Goal: Task Accomplishment & Management: Manage account settings

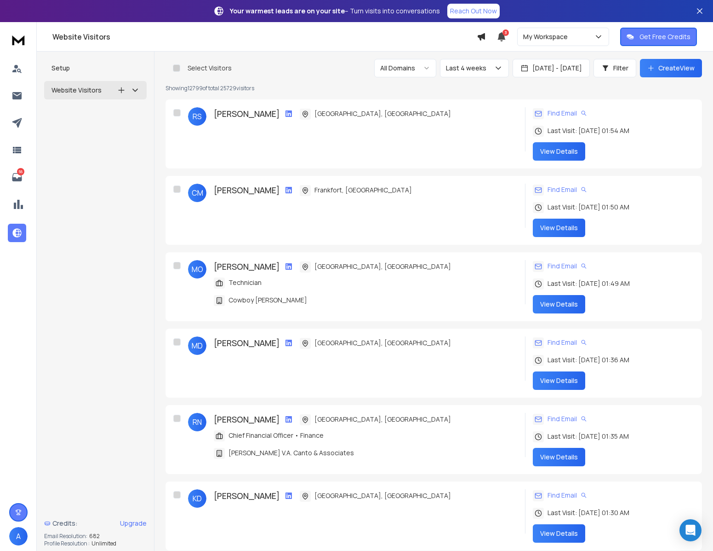
click at [94, 92] on button "Website Visitors" at bounding box center [95, 90] width 103 height 18
click at [81, 146] on div "Growth & Demand Gen - Inferred Leads" at bounding box center [89, 146] width 69 height 9
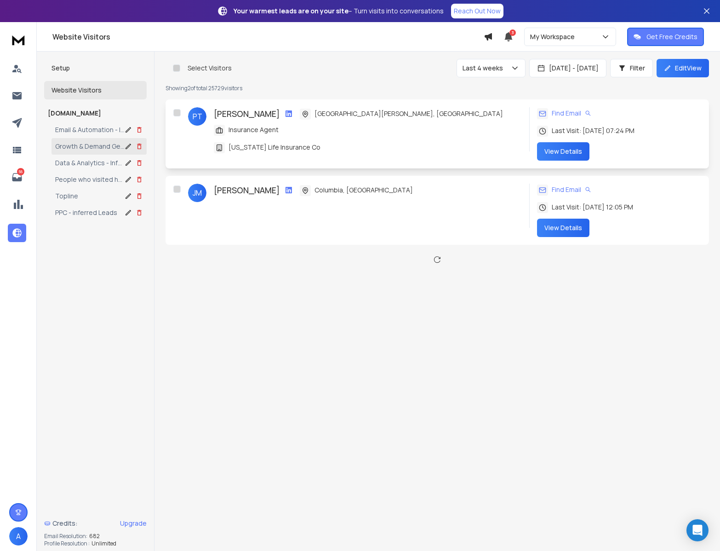
click at [383, 131] on div "[PERSON_NAME][GEOGRAPHIC_DATA][PERSON_NAME], [GEOGRAPHIC_DATA] Insurance Agent …" at bounding box center [368, 130] width 308 height 46
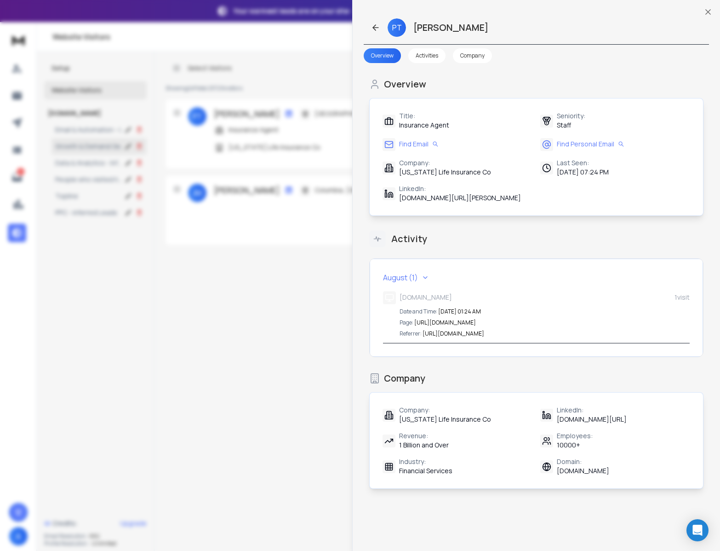
drag, startPoint x: 507, startPoint y: 333, endPoint x: 424, endPoint y: 337, distance: 83.8
click at [424, 337] on div "topline.com 1 visit Date and Time: Sep 09, 2025, 01:24 AM Page: https://match.t…" at bounding box center [536, 316] width 307 height 53
click at [514, 335] on div "Referrer: https://syndicatedsearch.goog/" at bounding box center [545, 333] width 290 height 7
drag, startPoint x: 484, startPoint y: 335, endPoint x: 424, endPoint y: 337, distance: 60.3
click at [424, 337] on div "topline.com 1 visit Date and Time: Sep 09, 2025, 01:24 AM Page: https://match.t…" at bounding box center [536, 316] width 307 height 53
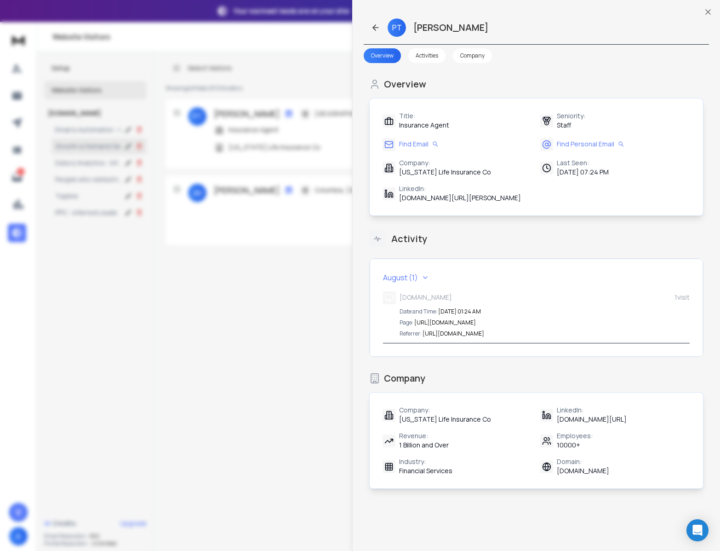
click at [545, 296] on div "topline.com 1 visit" at bounding box center [536, 297] width 307 height 14
click at [373, 25] on icon "button" at bounding box center [375, 27] width 9 height 9
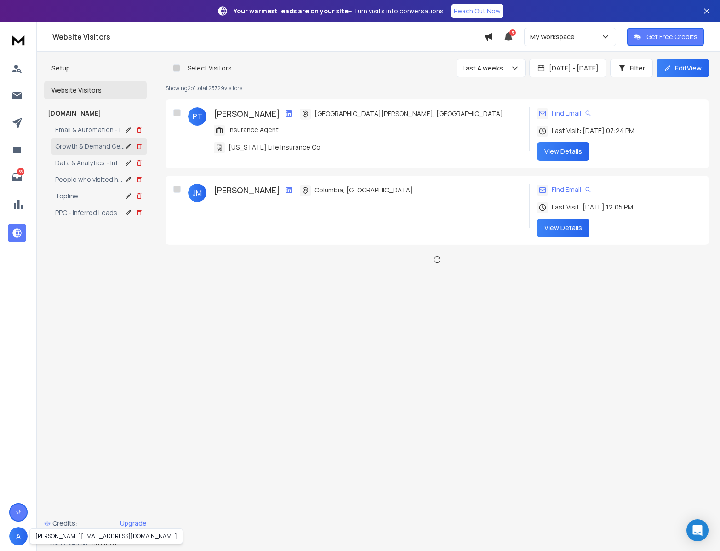
click at [24, 540] on span "A" at bounding box center [18, 536] width 18 height 18
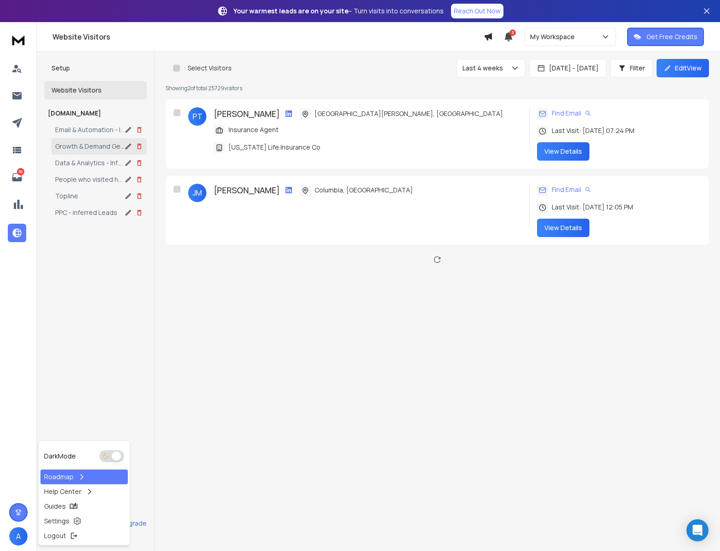
click at [27, 298] on div "56 A" at bounding box center [18, 288] width 37 height 532
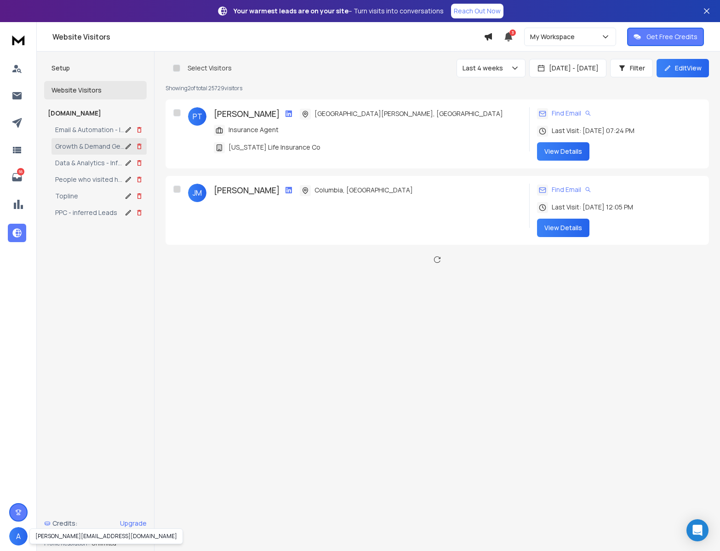
click at [23, 537] on span "A" at bounding box center [18, 536] width 18 height 18
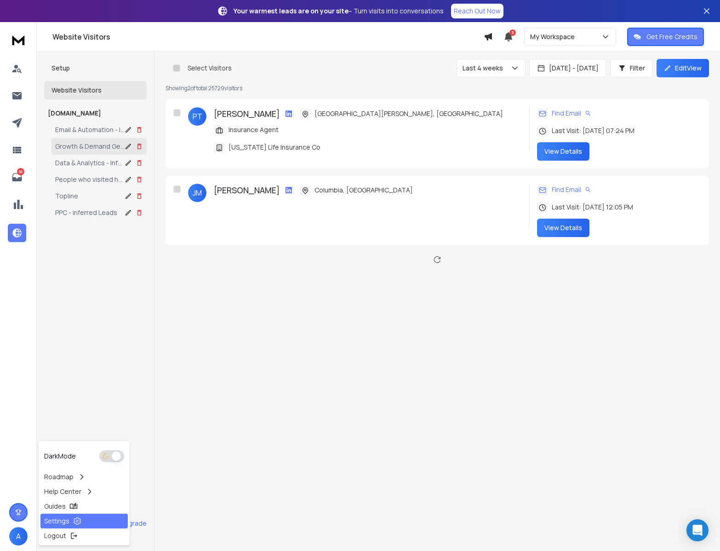
click at [61, 521] on p "Settings" at bounding box center [56, 520] width 25 height 9
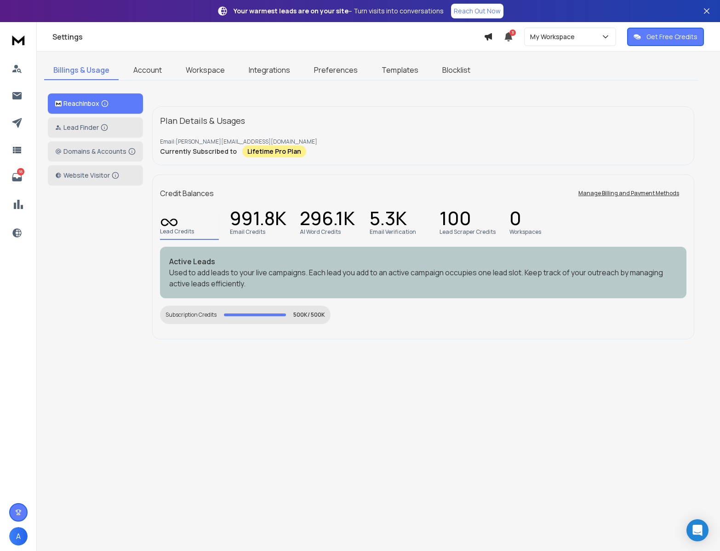
click at [265, 71] on link "Integrations" at bounding box center [270, 70] width 60 height 19
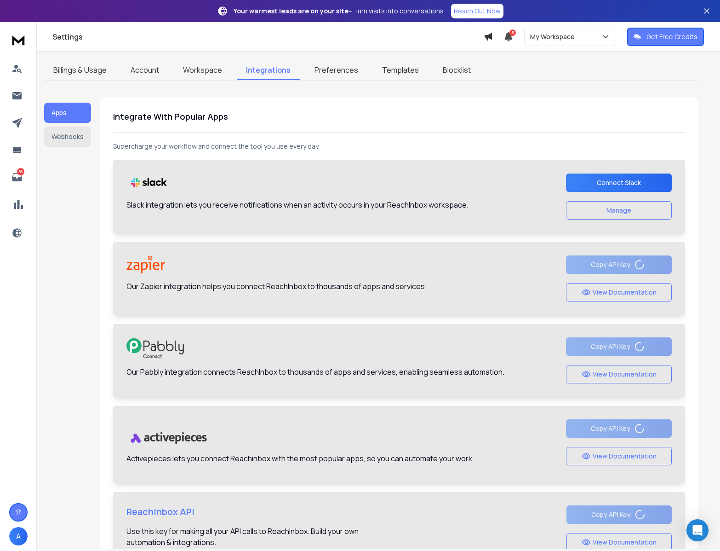
click at [69, 140] on button "Webhooks" at bounding box center [67, 136] width 47 height 20
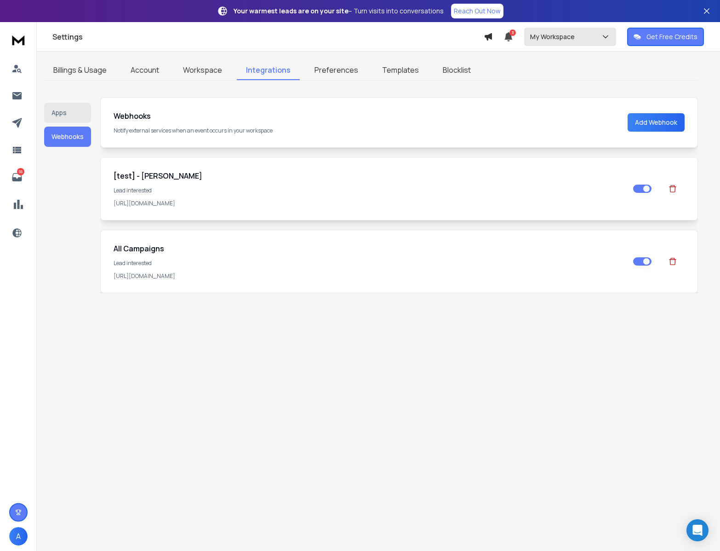
click at [568, 39] on p "My Workspace" at bounding box center [554, 36] width 48 height 9
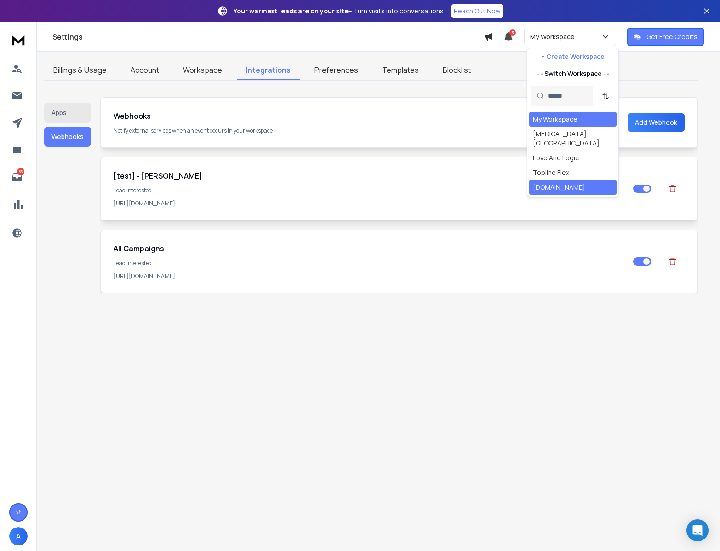
click at [575, 180] on div "[DOMAIN_NAME]" at bounding box center [572, 187] width 87 height 15
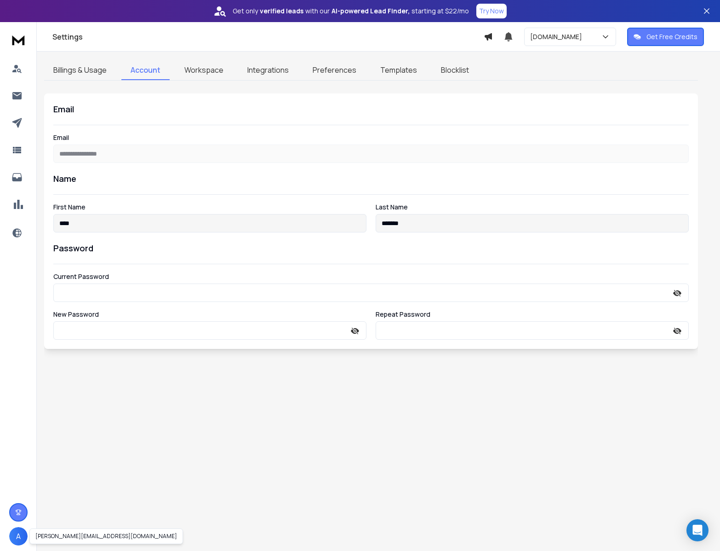
click at [27, 534] on span "A" at bounding box center [18, 536] width 18 height 18
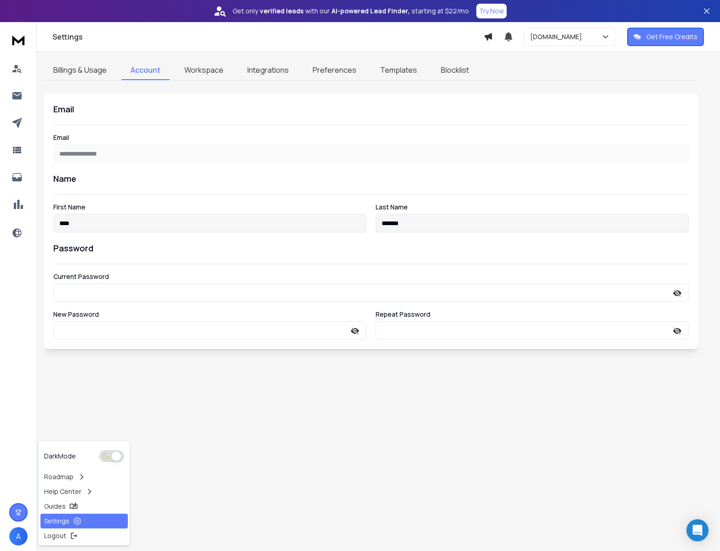
click at [70, 522] on div "Settings" at bounding box center [83, 520] width 87 height 15
click at [262, 71] on link "Integrations" at bounding box center [268, 70] width 60 height 19
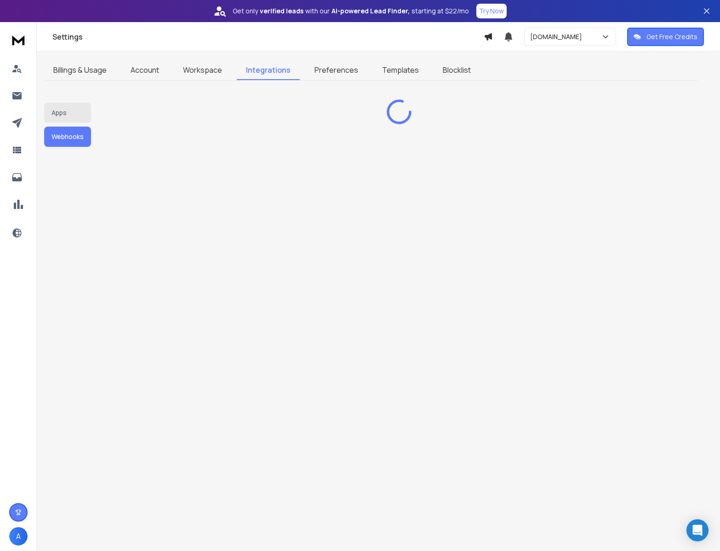
click at [67, 132] on button "Webhooks" at bounding box center [67, 136] width 47 height 20
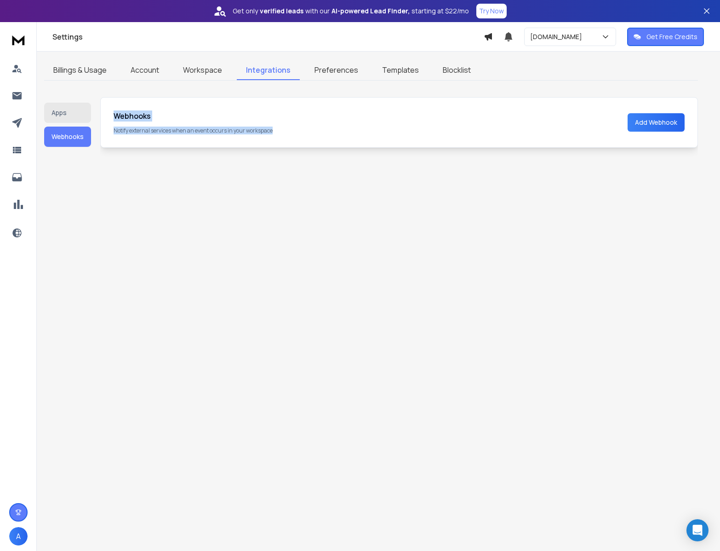
drag, startPoint x: 113, startPoint y: 116, endPoint x: 300, endPoint y: 136, distance: 188.3
click at [300, 136] on div "Webhooks Notify external services when an event occurs in your workspace Add We…" at bounding box center [399, 122] width 598 height 51
click at [567, 37] on p "[DOMAIN_NAME]" at bounding box center [558, 36] width 56 height 9
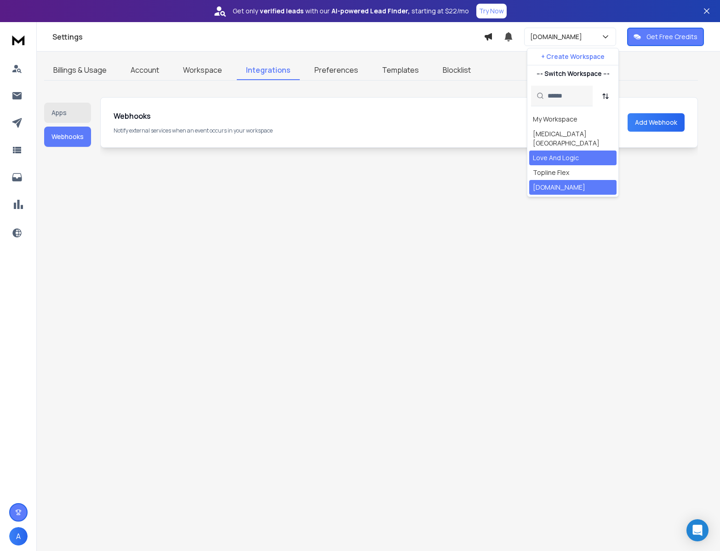
click at [428, 194] on div "Apps Webhooks Webhooks Notify external services when an event occurs in your wo…" at bounding box center [371, 317] width 654 height 448
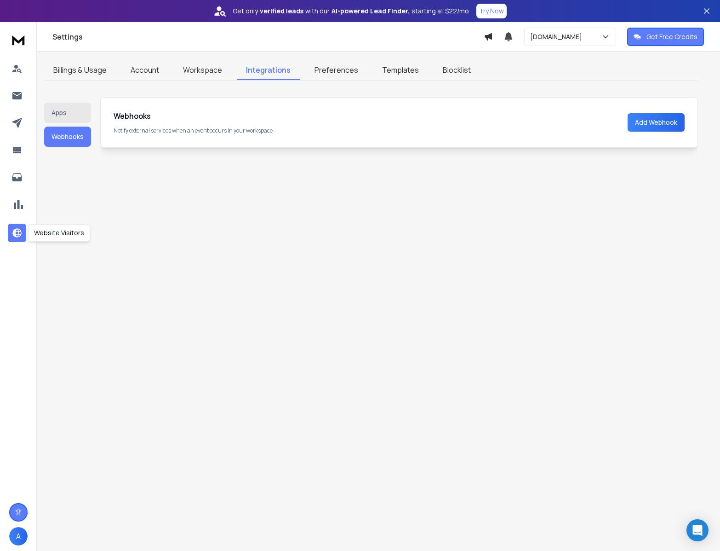
click at [16, 232] on icon at bounding box center [16, 232] width 11 height 11
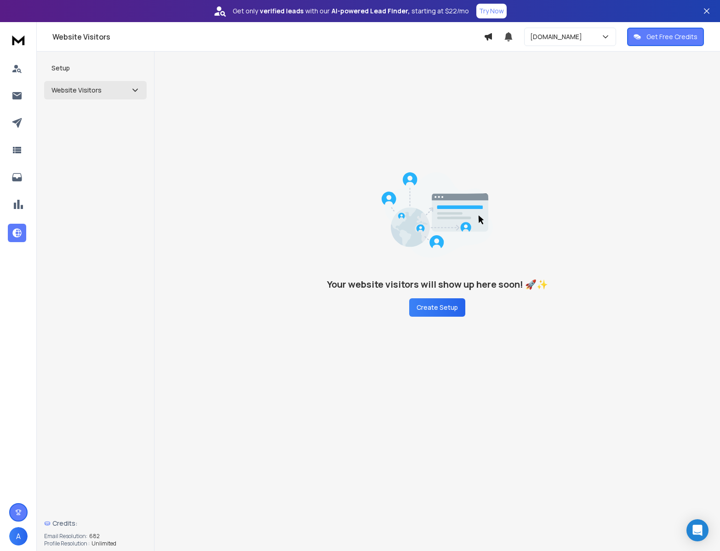
click at [90, 88] on button "Website Visitors" at bounding box center [95, 90] width 103 height 18
click at [119, 90] on button "Website Visitors" at bounding box center [95, 90] width 103 height 18
click at [132, 88] on icon at bounding box center [135, 90] width 8 height 8
click at [69, 72] on button "Setup" at bounding box center [95, 68] width 103 height 18
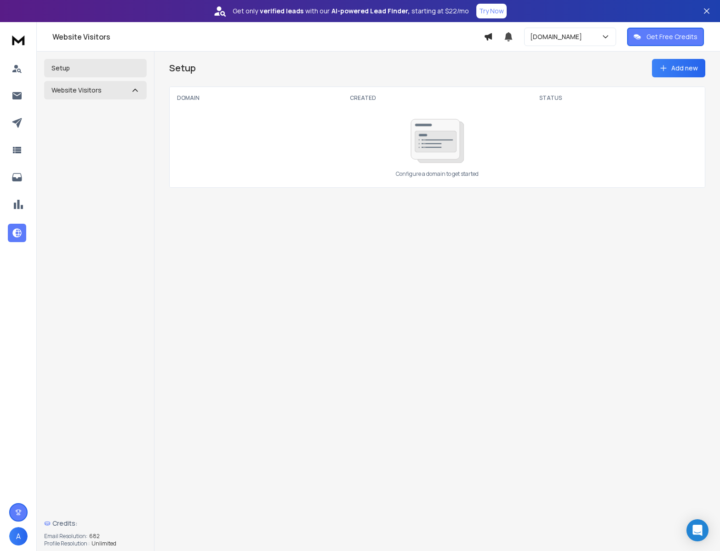
click at [83, 90] on button "Website Visitors" at bounding box center [95, 90] width 103 height 18
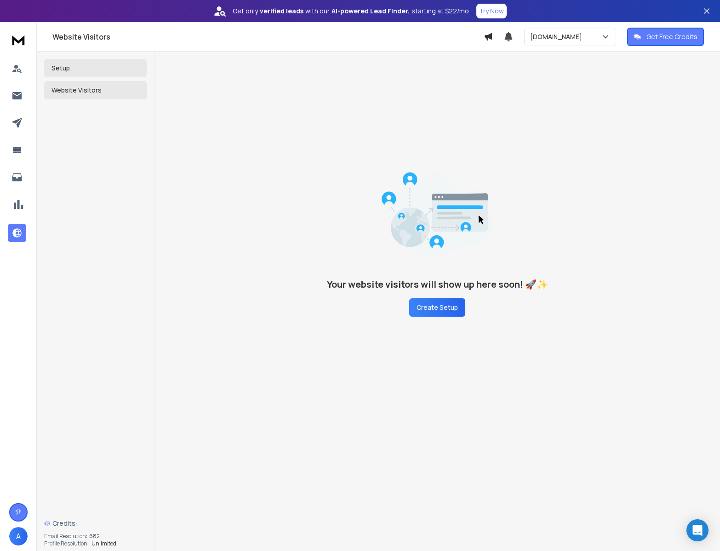
click at [96, 69] on button "Setup" at bounding box center [95, 68] width 103 height 18
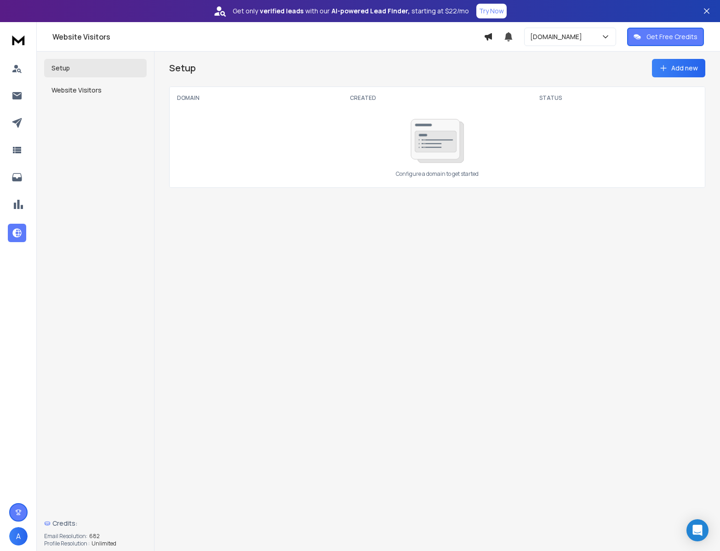
click at [667, 64] on icon at bounding box center [664, 68] width 8 height 8
click at [87, 68] on button "Setup" at bounding box center [95, 68] width 103 height 18
click at [84, 88] on button "Website Visitors" at bounding box center [95, 90] width 103 height 18
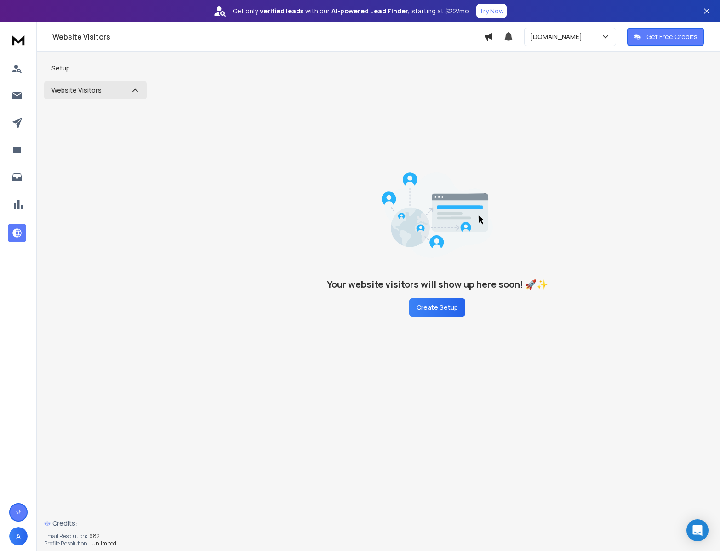
click at [84, 88] on button "Website Visitors" at bounding box center [95, 90] width 103 height 18
click at [599, 41] on button "[DOMAIN_NAME]" at bounding box center [570, 37] width 92 height 18
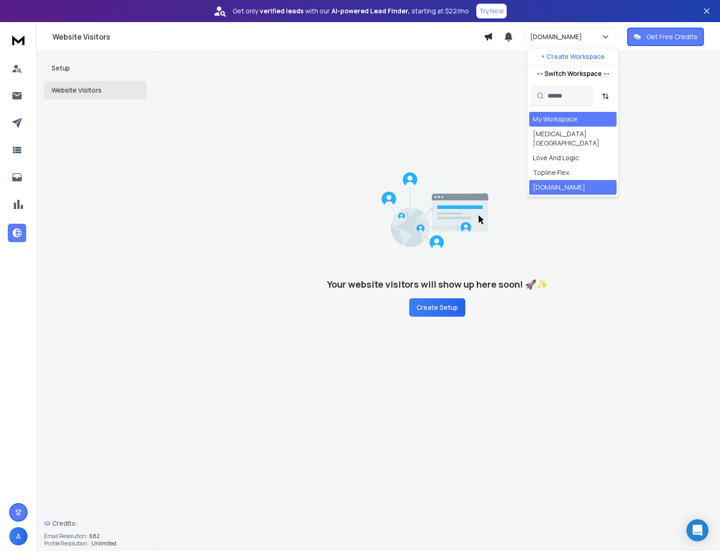
click at [560, 124] on div "My Workspace" at bounding box center [572, 119] width 87 height 15
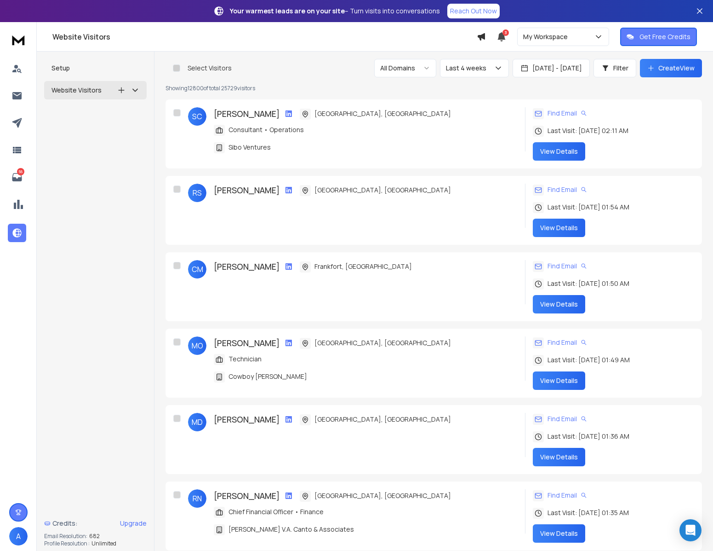
click at [84, 92] on button "Website Visitors" at bounding box center [95, 90] width 103 height 18
click at [128, 146] on icon at bounding box center [129, 147] width 6 height 6
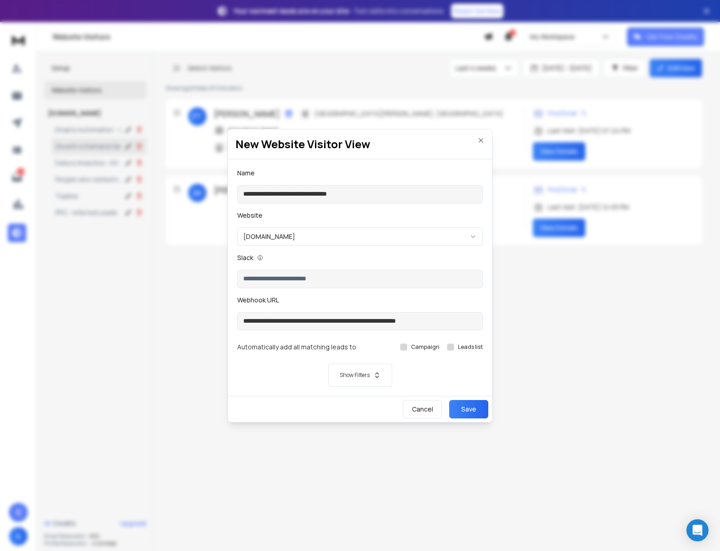
drag, startPoint x: 251, startPoint y: 325, endPoint x: 484, endPoint y: 329, distance: 233.2
click at [484, 329] on div "**********" at bounding box center [360, 277] width 264 height 236
click at [454, 323] on input "**********" at bounding box center [360, 321] width 246 height 18
drag, startPoint x: 474, startPoint y: 322, endPoint x: 211, endPoint y: 315, distance: 263.2
click at [217, 316] on body "**********" at bounding box center [356, 275] width 713 height 551
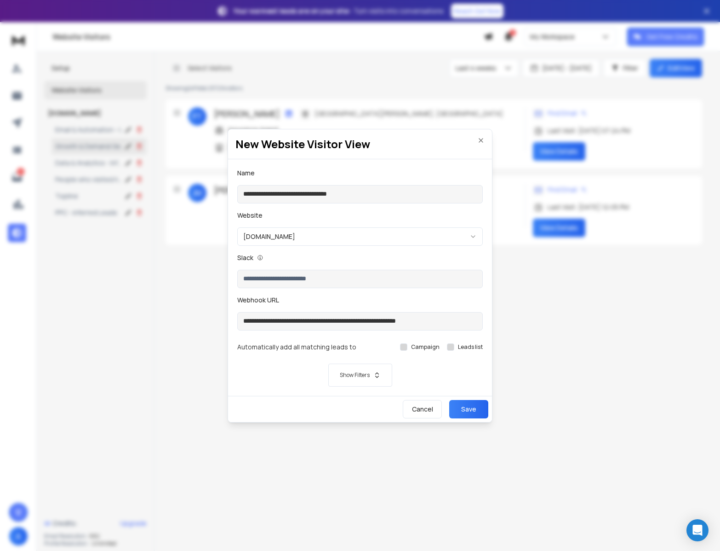
click at [358, 372] on p "Show Filters" at bounding box center [355, 374] width 30 height 7
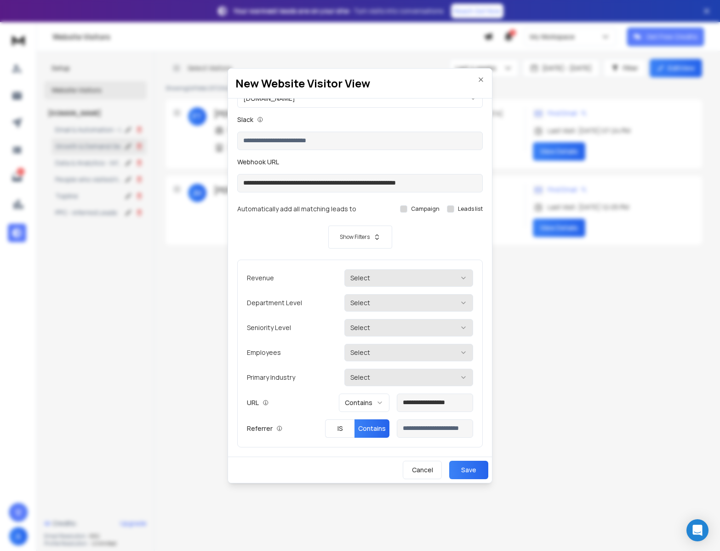
scroll to position [112, 0]
click at [427, 474] on button "Cancel" at bounding box center [422, 469] width 39 height 18
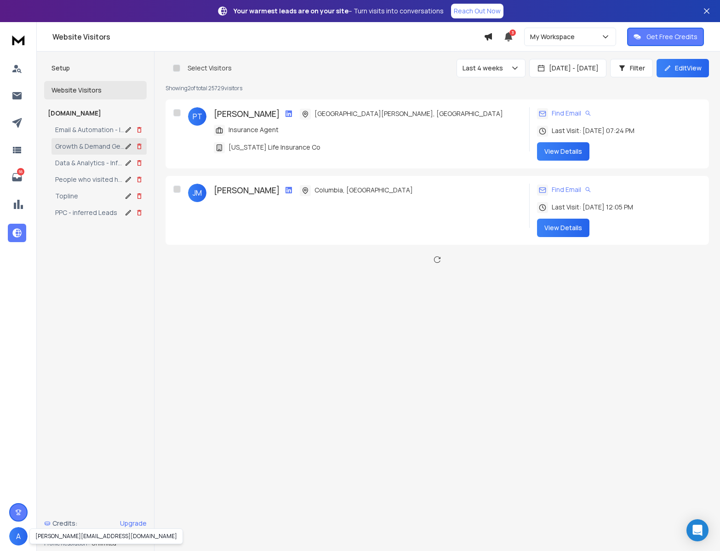
click at [26, 536] on span "A" at bounding box center [18, 536] width 18 height 18
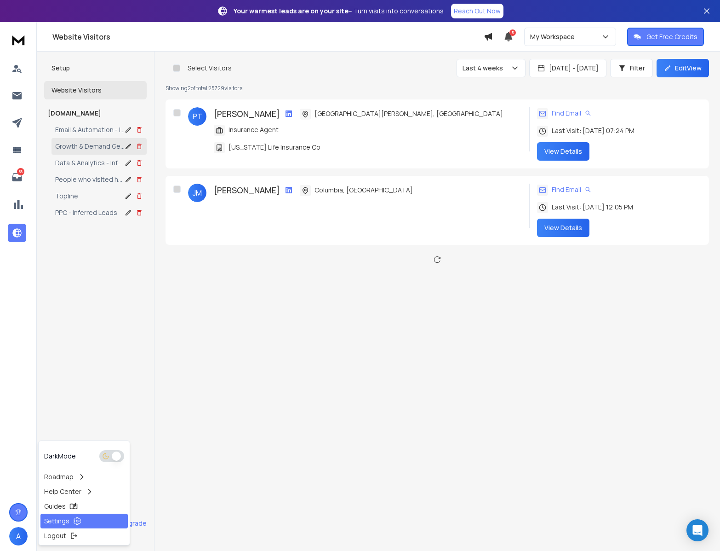
click at [62, 519] on p "Settings" at bounding box center [56, 520] width 25 height 9
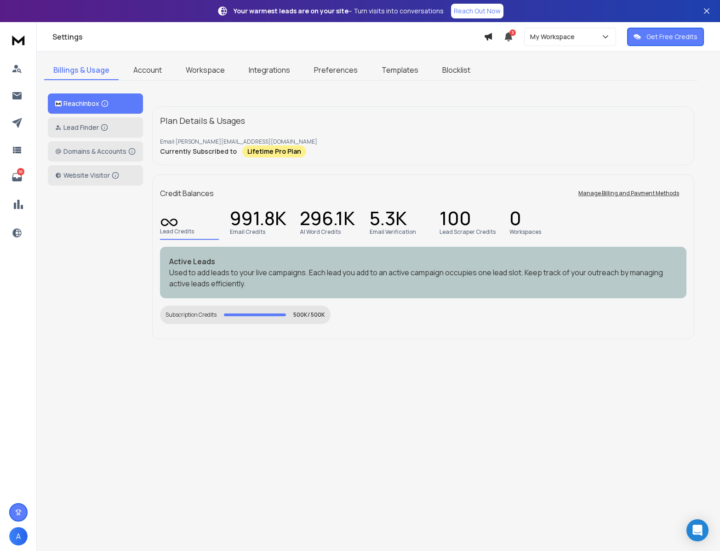
click at [207, 68] on link "Workspace" at bounding box center [205, 70] width 57 height 19
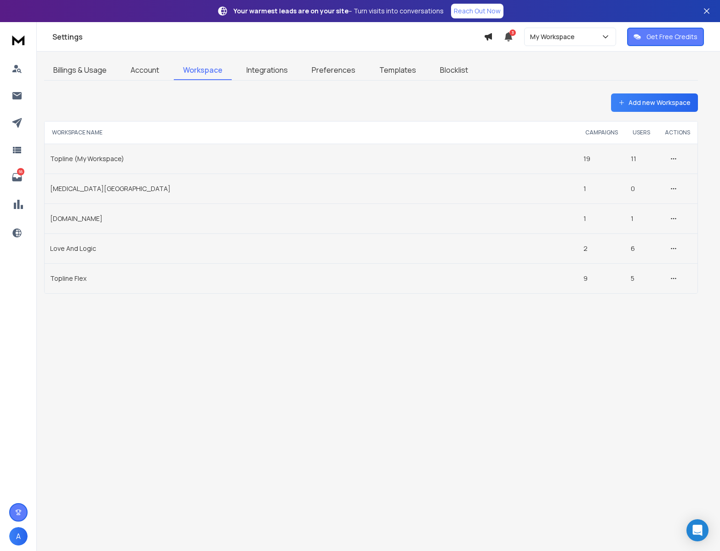
click at [244, 75] on link "Integrations" at bounding box center [267, 70] width 60 height 19
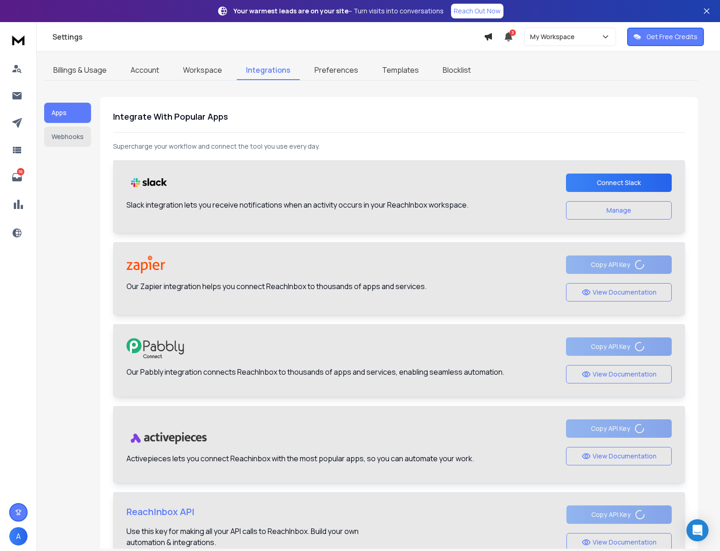
click at [74, 133] on button "Webhooks" at bounding box center [67, 136] width 47 height 20
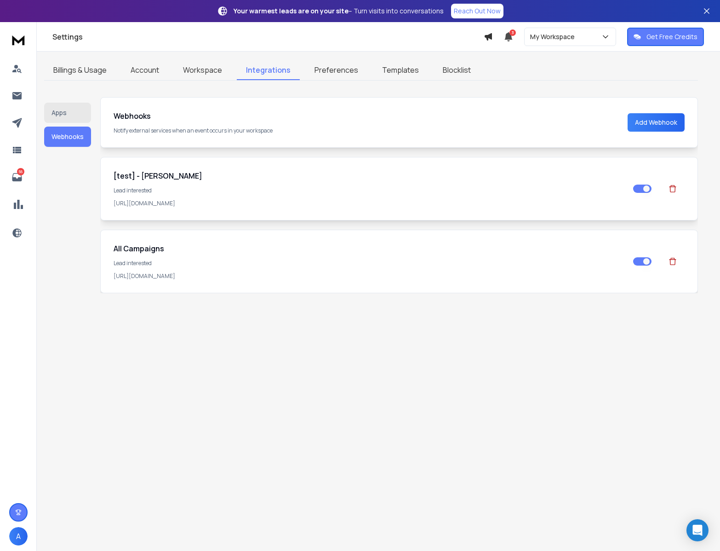
click at [664, 118] on button "Add Webhook" at bounding box center [656, 122] width 57 height 18
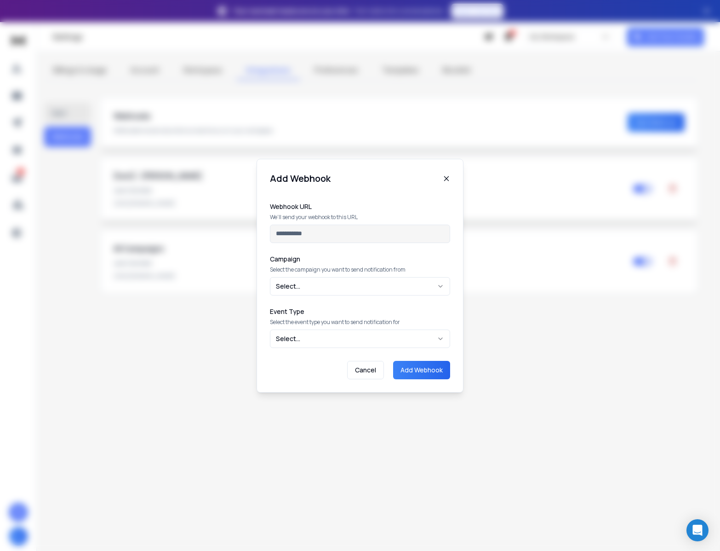
click at [444, 177] on icon at bounding box center [446, 178] width 7 height 7
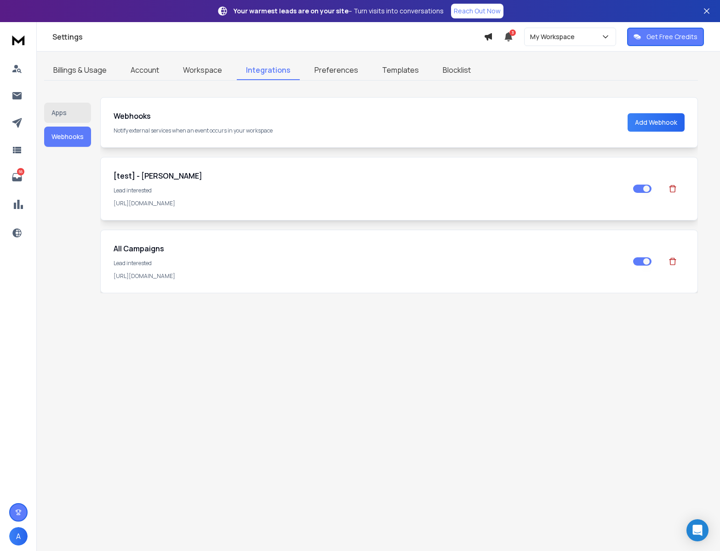
click at [650, 125] on button "Add Webhook" at bounding box center [656, 122] width 57 height 18
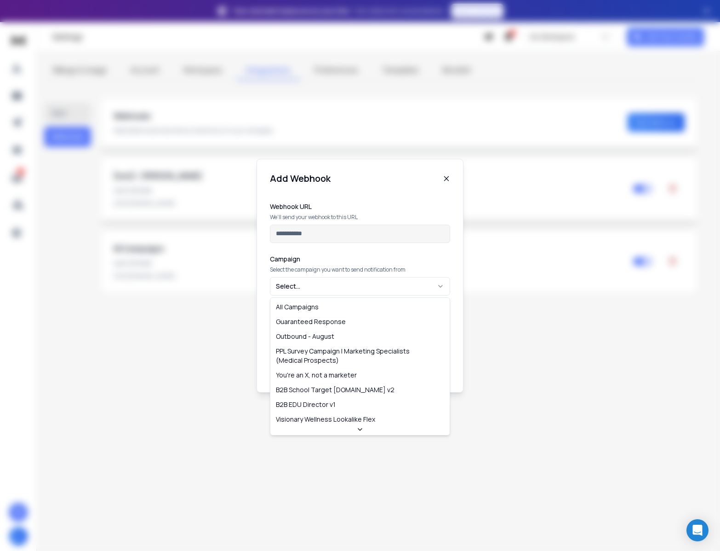
click at [342, 288] on button "Select..." at bounding box center [360, 286] width 180 height 18
click at [364, 228] on input at bounding box center [360, 233] width 180 height 18
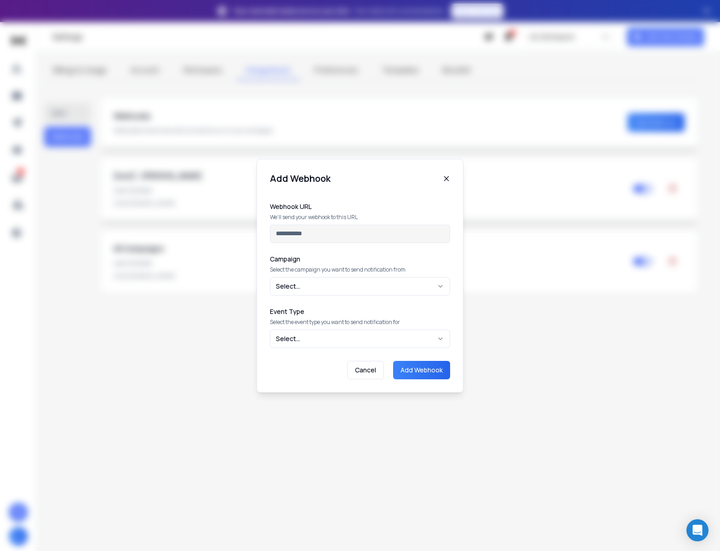
click at [446, 179] on icon at bounding box center [446, 178] width 5 height 5
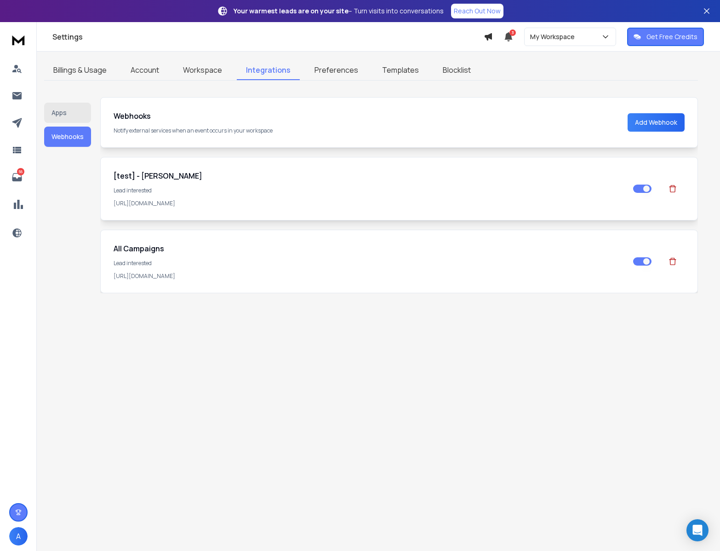
click at [428, 275] on p "[URL][DOMAIN_NAME]" at bounding box center [370, 275] width 512 height 7
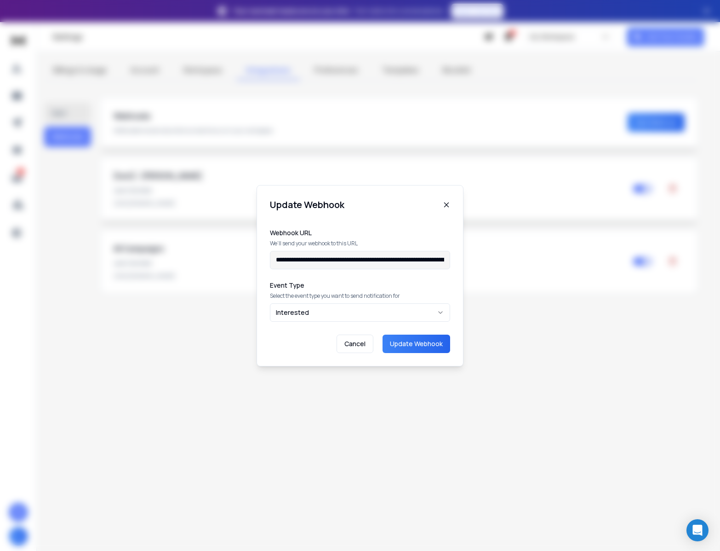
drag, startPoint x: 268, startPoint y: 259, endPoint x: 403, endPoint y: 262, distance: 135.7
click at [432, 260] on div "**********" at bounding box center [360, 275] width 207 height 181
drag, startPoint x: 294, startPoint y: 261, endPoint x: 489, endPoint y: 269, distance: 194.3
click at [489, 269] on div "**********" at bounding box center [360, 276] width 720 height 200
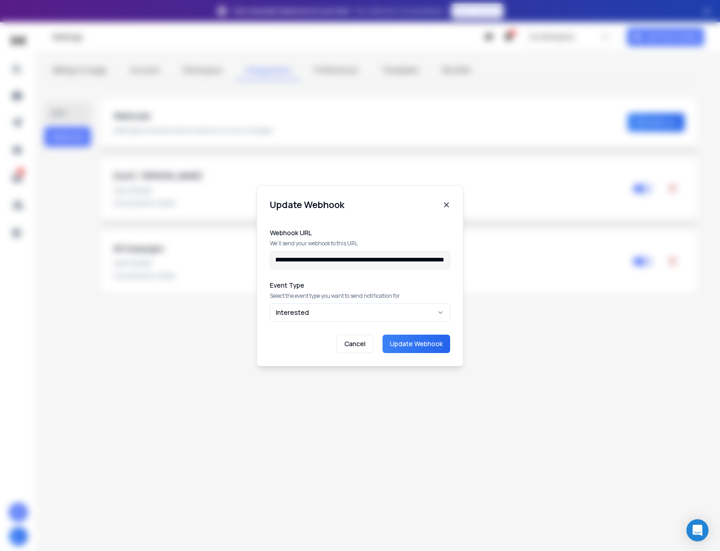
click at [298, 244] on p "We’ll send your webhook to this URL" at bounding box center [360, 243] width 180 height 7
drag, startPoint x: 287, startPoint y: 259, endPoint x: 488, endPoint y: 264, distance: 200.6
click at [488, 264] on div "**********" at bounding box center [360, 276] width 720 height 200
click at [391, 263] on input "**********" at bounding box center [360, 260] width 180 height 18
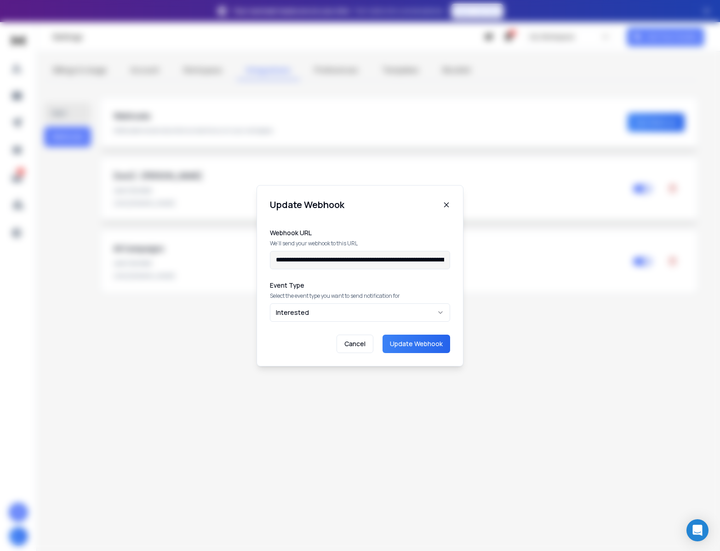
click at [446, 203] on icon at bounding box center [446, 204] width 5 height 5
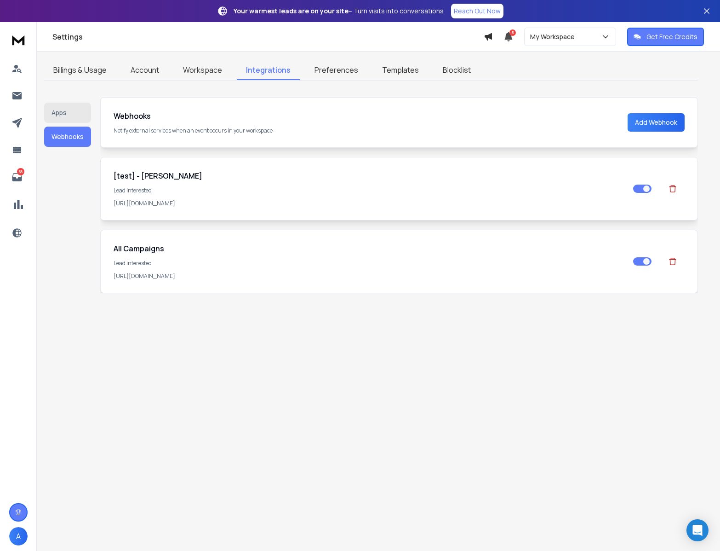
click at [641, 121] on button "Add Webhook" at bounding box center [656, 122] width 57 height 18
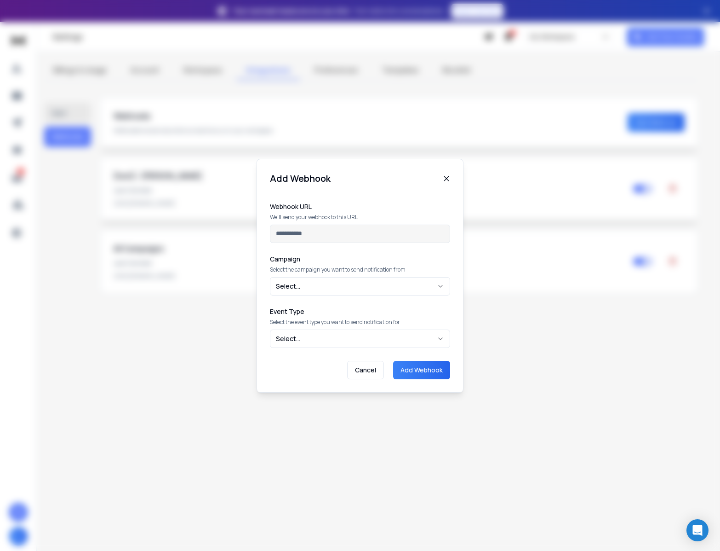
click at [328, 288] on button "Select..." at bounding box center [360, 286] width 180 height 18
click at [358, 268] on p "Select the campaign you want to send notification from" at bounding box center [360, 269] width 180 height 7
click at [372, 334] on button "Select..." at bounding box center [360, 338] width 180 height 18
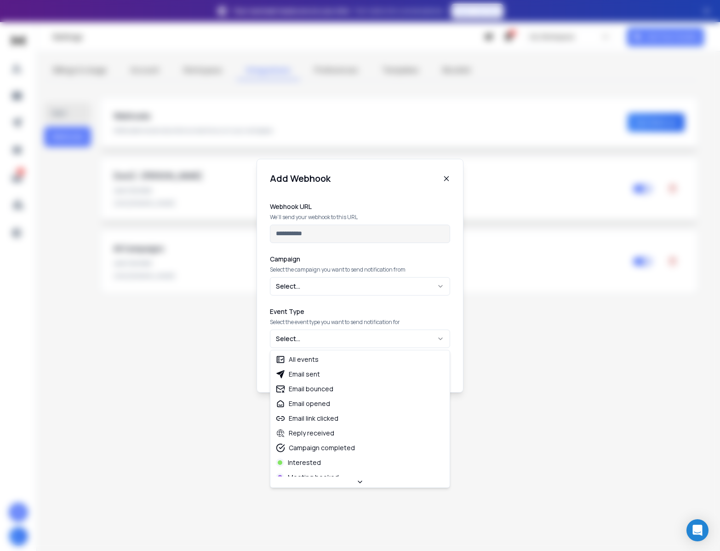
click at [447, 181] on icon at bounding box center [446, 178] width 7 height 7
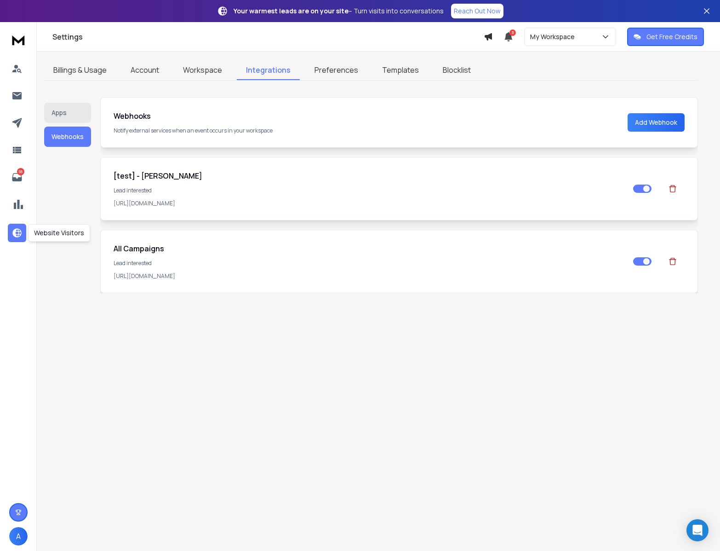
click at [17, 234] on icon at bounding box center [16, 232] width 11 height 11
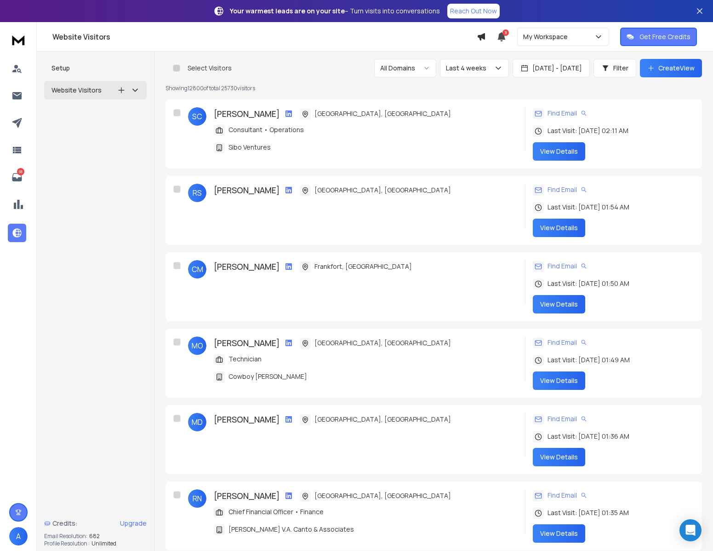
click at [86, 92] on button "Website Visitors" at bounding box center [95, 90] width 103 height 18
click at [127, 147] on icon at bounding box center [129, 147] width 6 height 6
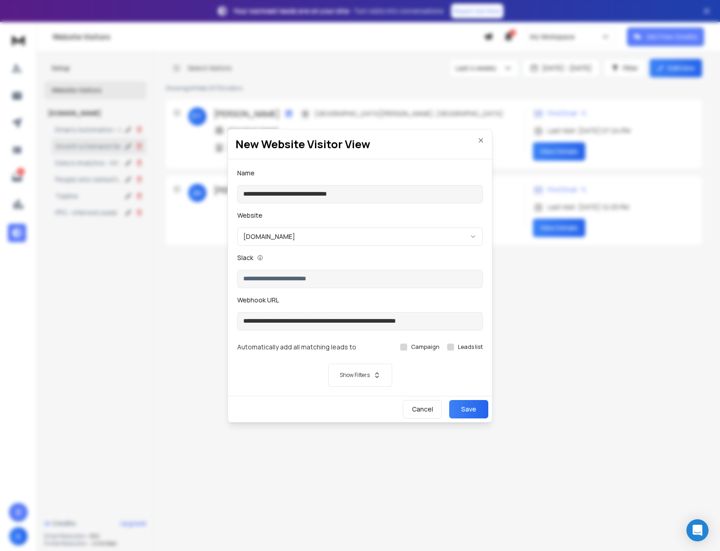
drag, startPoint x: 251, startPoint y: 320, endPoint x: 486, endPoint y: 325, distance: 234.6
click at [486, 325] on div "**********" at bounding box center [360, 277] width 264 height 236
click at [459, 322] on input "**********" at bounding box center [360, 321] width 246 height 18
drag, startPoint x: 275, startPoint y: 326, endPoint x: 389, endPoint y: 326, distance: 114.5
click at [380, 328] on input "**********" at bounding box center [360, 321] width 246 height 18
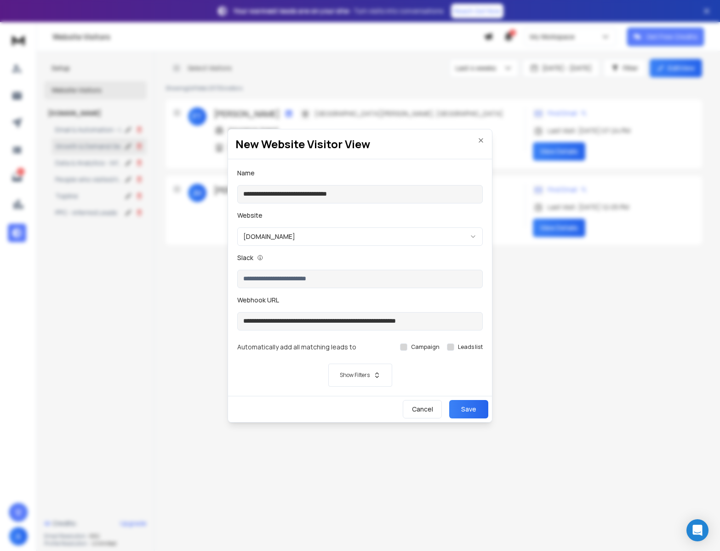
click at [390, 326] on input "**********" at bounding box center [360, 321] width 246 height 18
click at [468, 322] on input "**********" at bounding box center [360, 321] width 246 height 18
type input "**********"
click at [482, 140] on icon "button" at bounding box center [481, 140] width 4 height 4
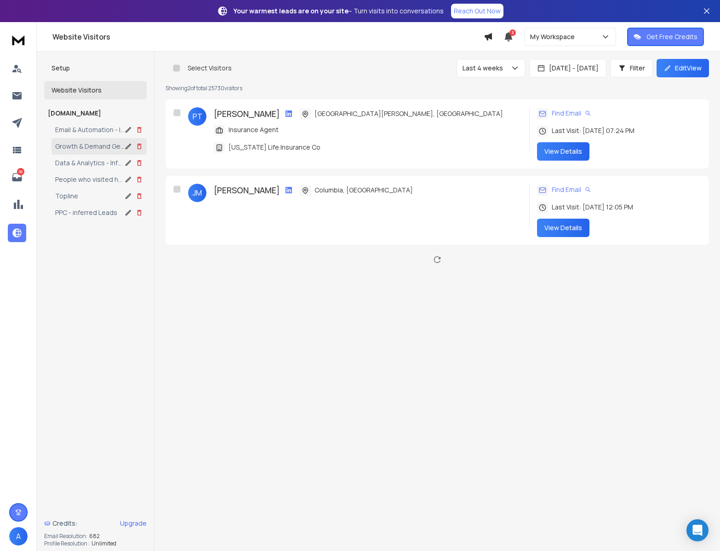
click at [438, 259] on icon at bounding box center [437, 259] width 8 height 8
click at [552, 225] on button "View Details" at bounding box center [563, 227] width 52 height 18
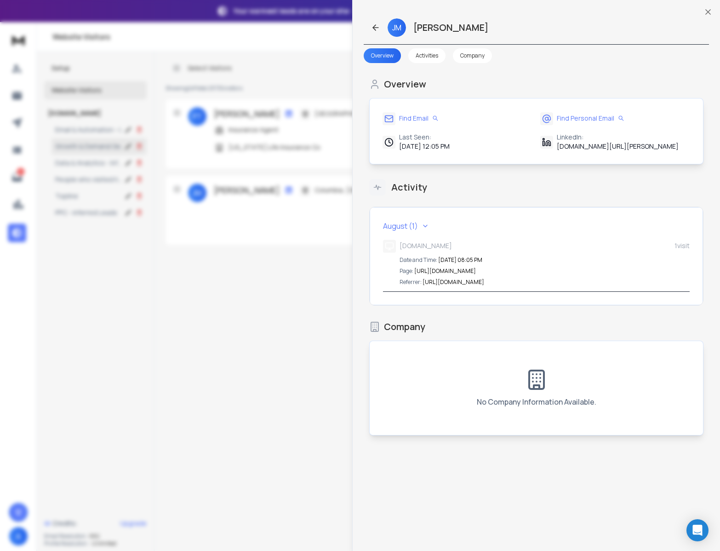
click at [443, 54] on button "Activities" at bounding box center [426, 55] width 37 height 15
click at [470, 58] on button "Company" at bounding box center [472, 55] width 39 height 15
click at [375, 27] on icon "button" at bounding box center [375, 27] width 9 height 9
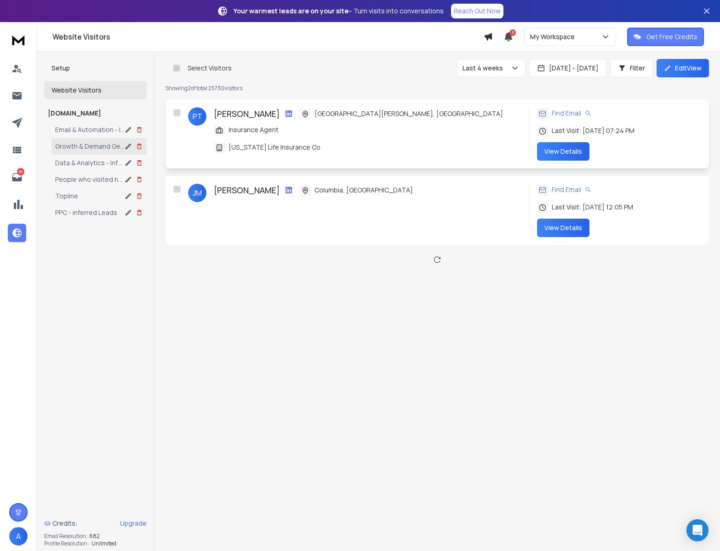
click at [452, 132] on div "[PERSON_NAME][GEOGRAPHIC_DATA][PERSON_NAME], [GEOGRAPHIC_DATA] Insurance Agent …" at bounding box center [368, 130] width 308 height 46
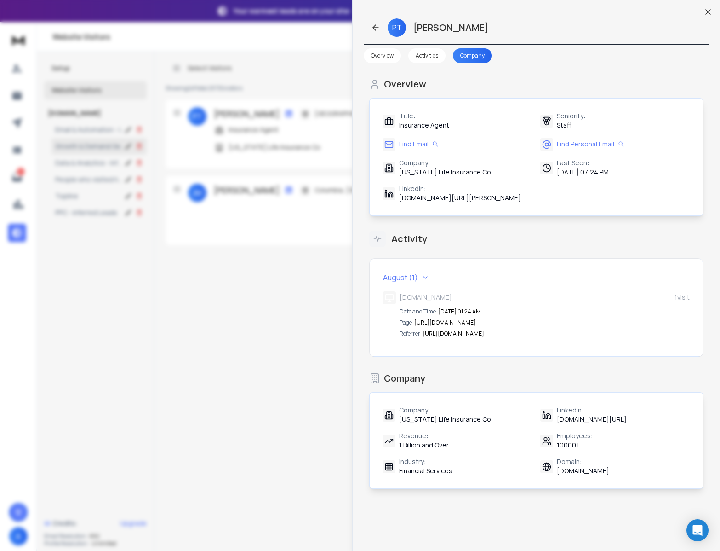
click at [706, 12] on icon "button" at bounding box center [708, 11] width 9 height 9
